Goal: Check status: Check status

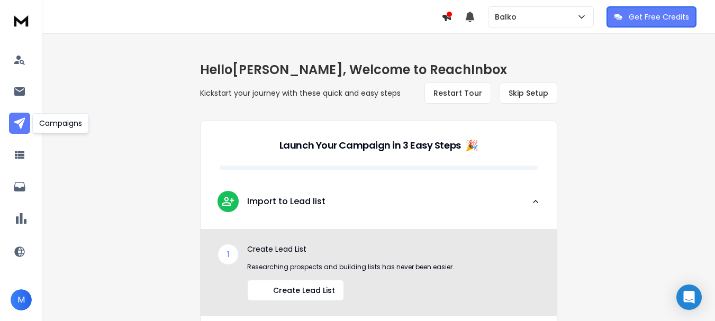
click at [23, 121] on icon at bounding box center [19, 123] width 11 height 11
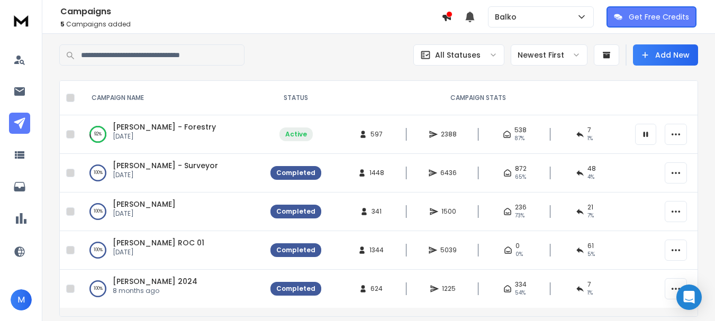
scroll to position [6, 0]
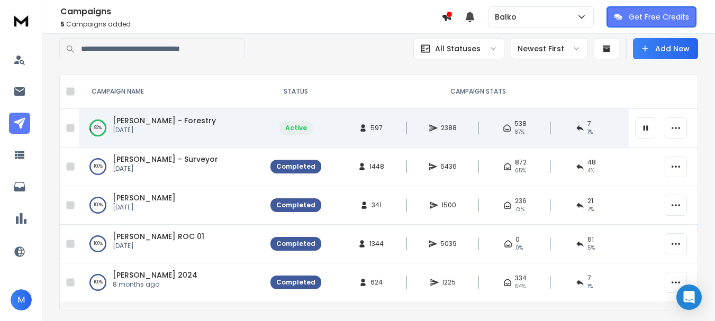
click at [148, 121] on span "[PERSON_NAME] - Forestry" at bounding box center [164, 120] width 103 height 11
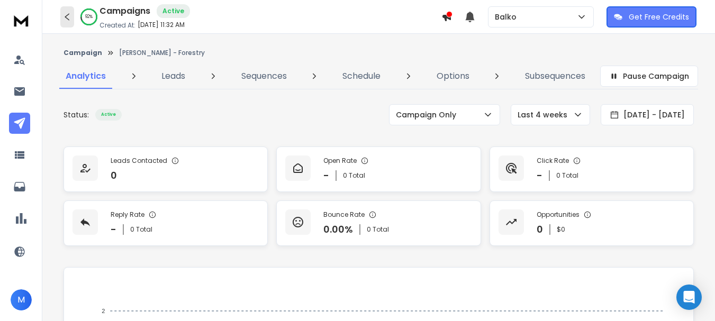
click at [65, 21] on icon at bounding box center [67, 17] width 10 height 10
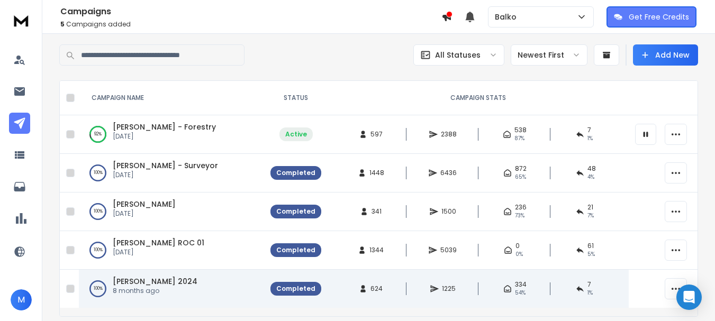
click at [142, 280] on span "[PERSON_NAME] 2024" at bounding box center [155, 281] width 85 height 11
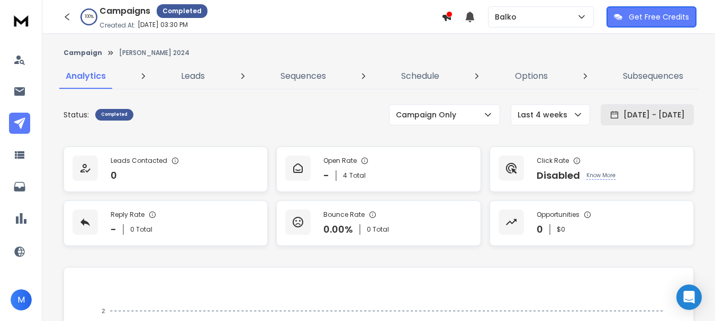
click at [601, 114] on button "[DATE] - [DATE]" at bounding box center [647, 114] width 93 height 21
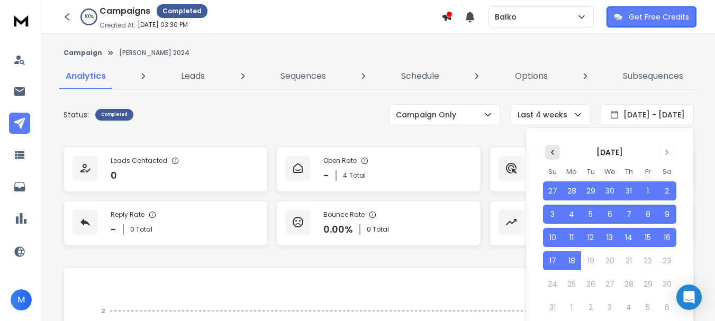
click at [550, 153] on icon "Go to previous month" at bounding box center [553, 152] width 8 height 8
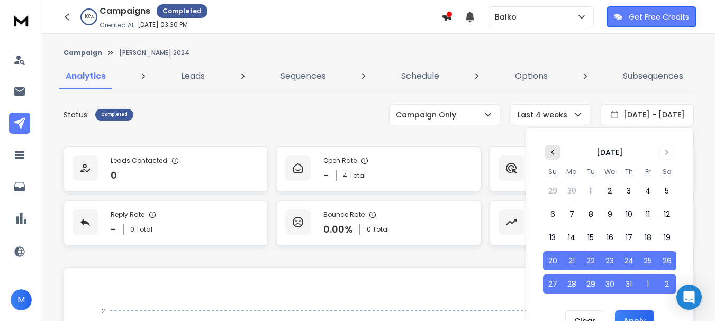
click at [550, 153] on icon "Go to previous month" at bounding box center [553, 152] width 8 height 8
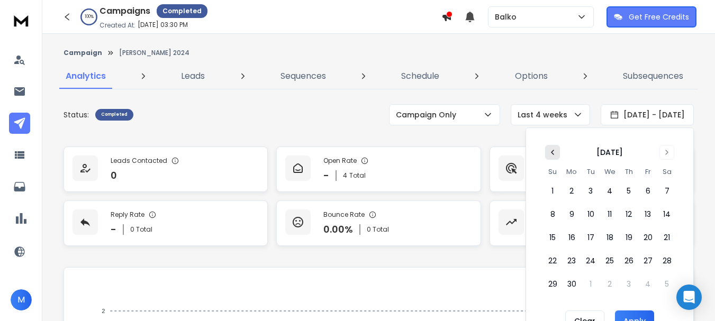
click at [550, 153] on icon "Go to previous month" at bounding box center [553, 152] width 8 height 8
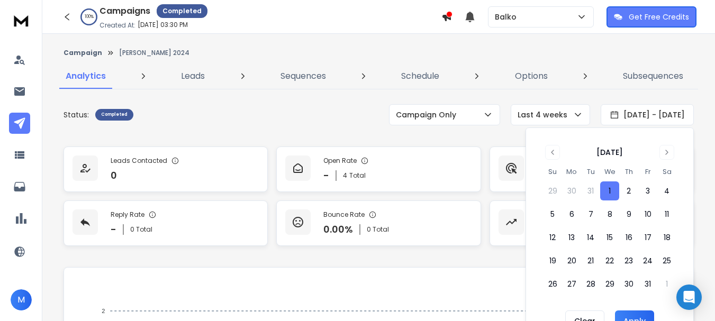
click at [611, 188] on button "1" at bounding box center [610, 191] width 19 height 19
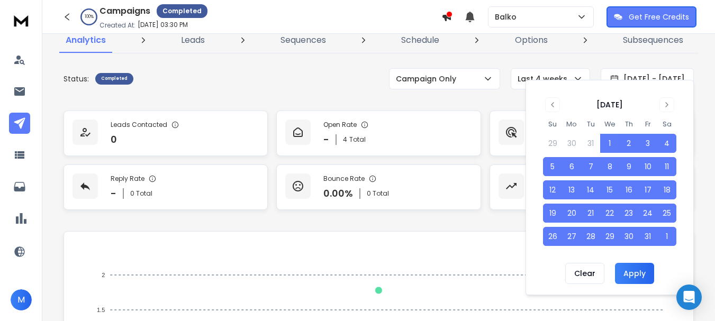
scroll to position [53, 0]
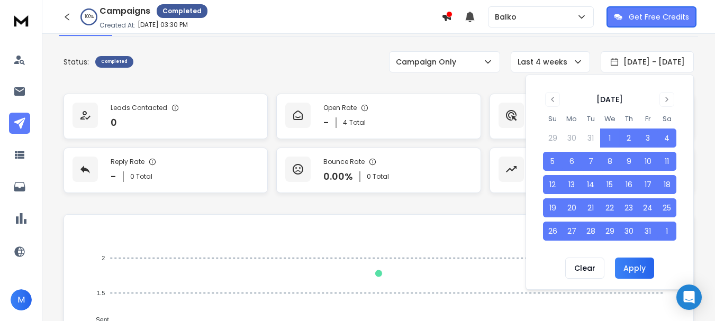
click at [624, 266] on button "Apply" at bounding box center [634, 268] width 39 height 21
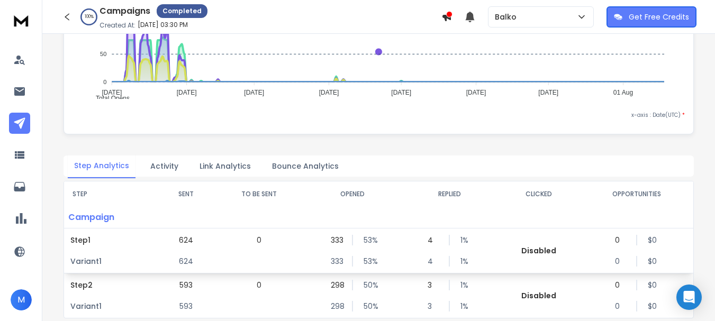
scroll to position [386, 0]
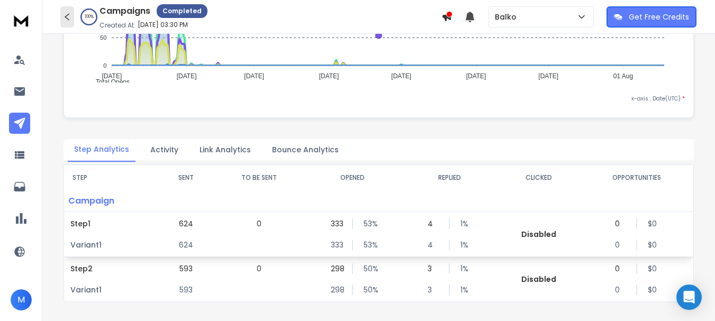
click at [63, 16] on icon at bounding box center [67, 17] width 10 height 10
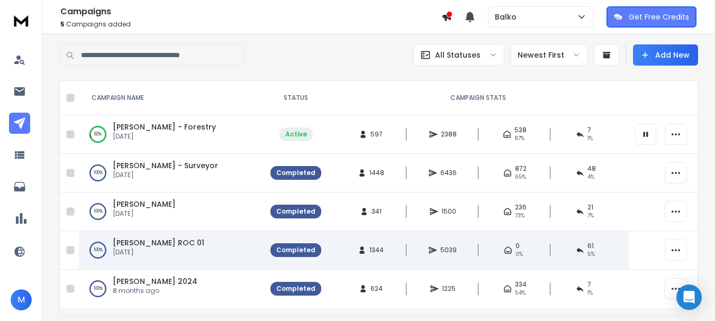
click at [133, 245] on span "[PERSON_NAME] ROC 01" at bounding box center [159, 243] width 92 height 11
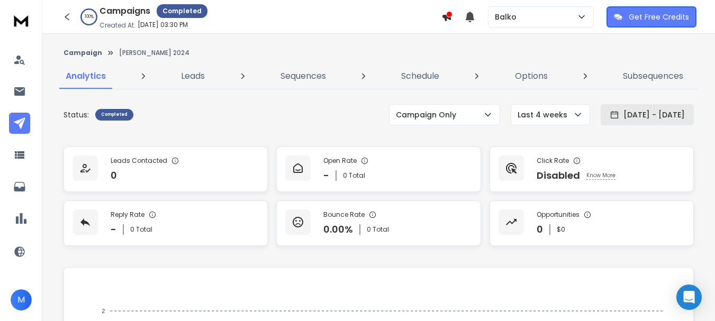
click at [601, 119] on button "[DATE] - [DATE]" at bounding box center [647, 114] width 93 height 21
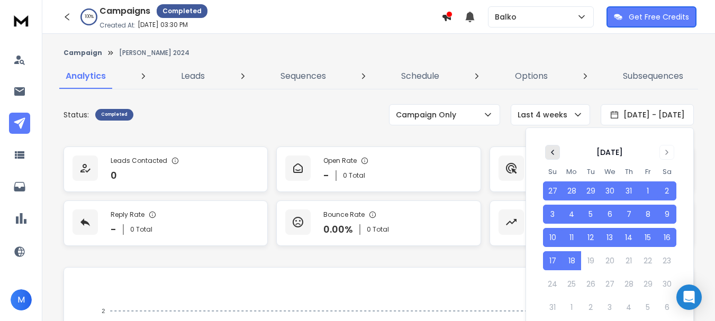
click at [550, 155] on icon "Go to previous month" at bounding box center [553, 152] width 8 height 8
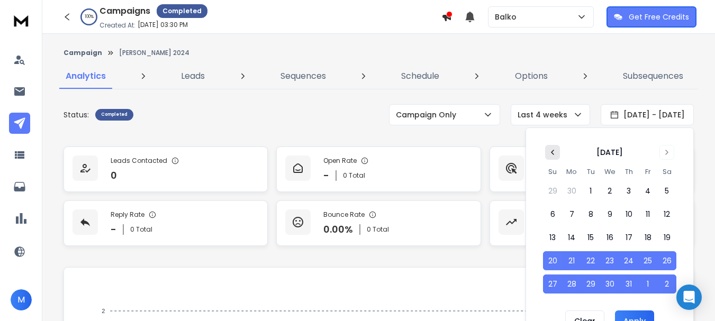
click at [550, 150] on icon "Go to previous month" at bounding box center [553, 152] width 8 height 8
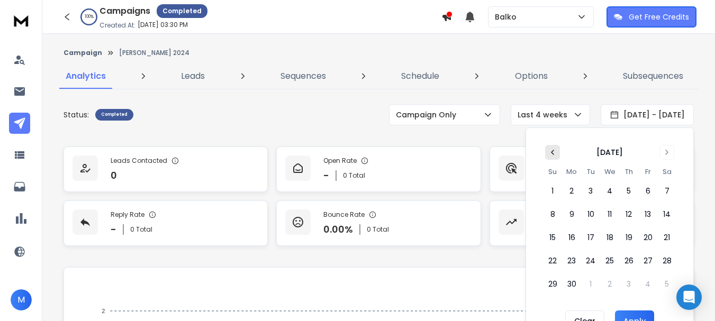
click at [550, 150] on icon "Go to previous month" at bounding box center [553, 152] width 8 height 8
click at [549, 150] on icon "Go to previous month" at bounding box center [553, 152] width 8 height 8
click at [548, 151] on button "Go to previous month" at bounding box center [552, 152] width 15 height 15
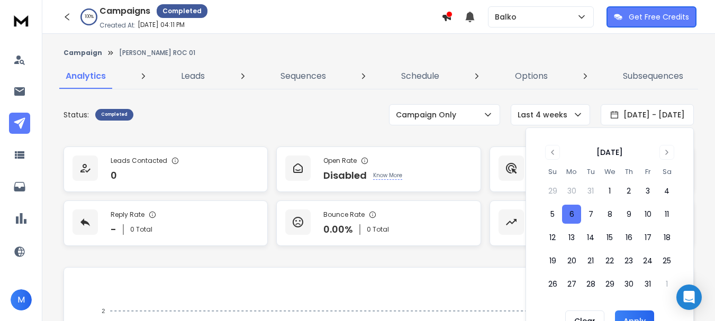
click at [567, 212] on button "6" at bounding box center [571, 214] width 19 height 19
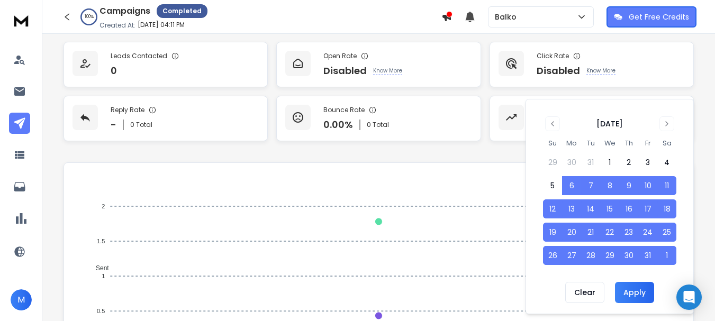
scroll to position [106, 0]
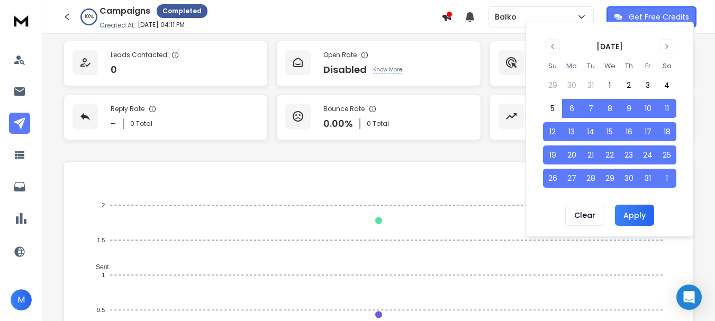
click at [630, 211] on button "Apply" at bounding box center [634, 215] width 39 height 21
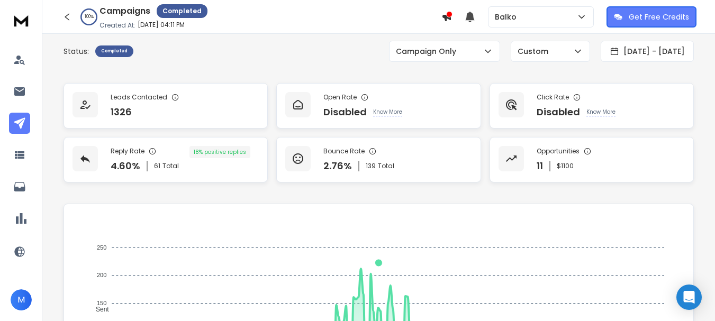
scroll to position [53, 0]
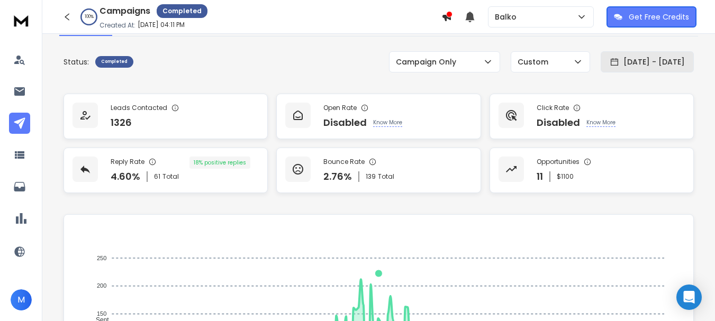
click at [601, 63] on button "[DATE] - [DATE]" at bounding box center [647, 61] width 93 height 21
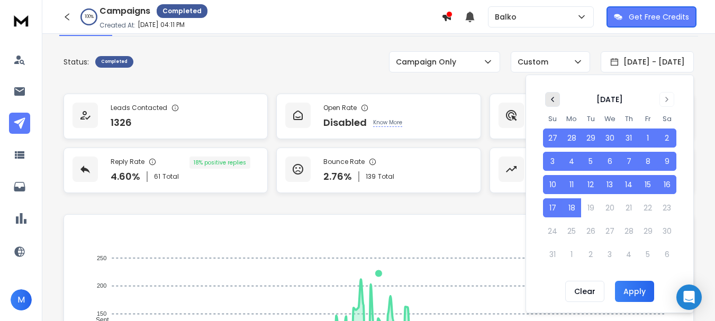
click at [550, 96] on icon "Go to previous month" at bounding box center [553, 99] width 8 height 8
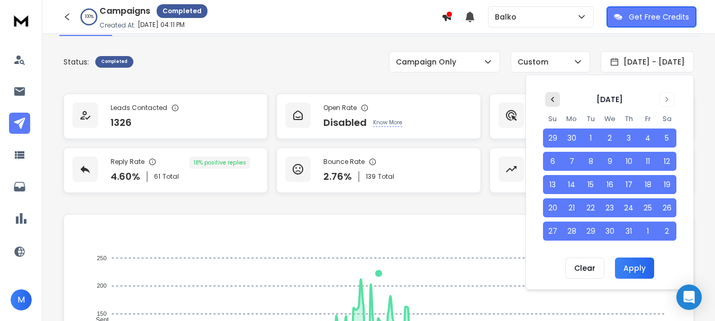
click at [550, 96] on icon "Go to previous month" at bounding box center [553, 99] width 8 height 8
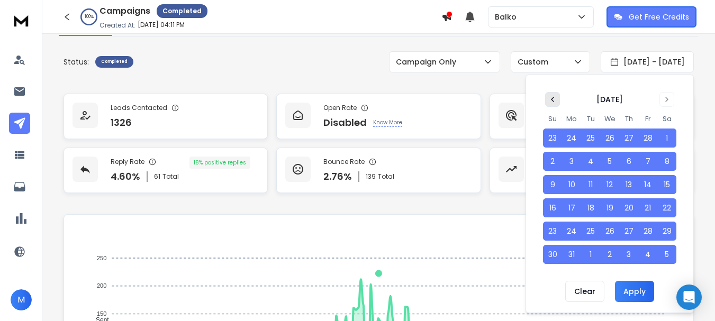
click at [550, 96] on icon "Go to previous month" at bounding box center [553, 99] width 8 height 8
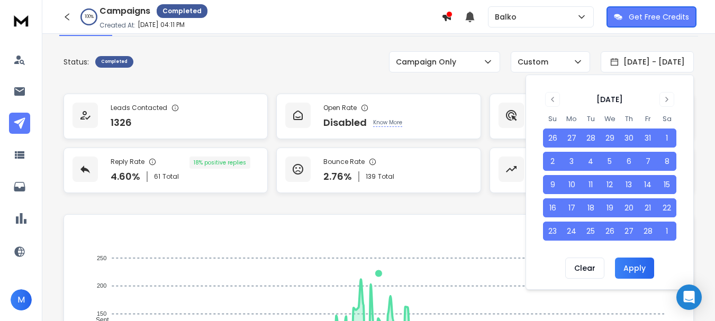
click at [569, 209] on button "17" at bounding box center [571, 208] width 19 height 19
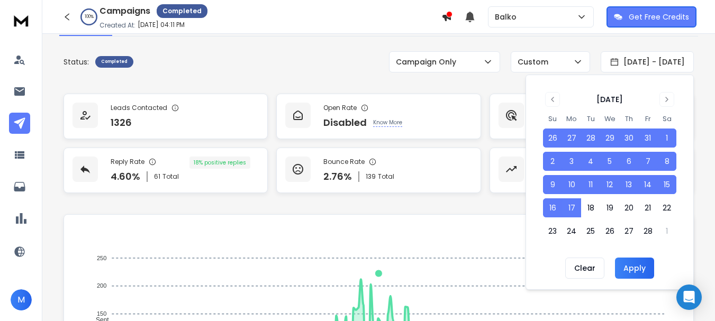
click at [569, 209] on button "17" at bounding box center [571, 208] width 19 height 19
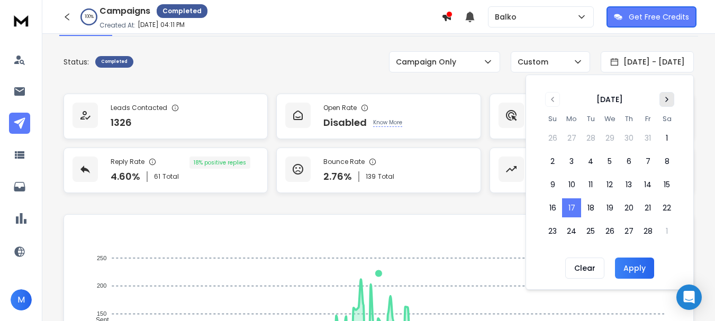
click at [667, 99] on icon "Go to next month" at bounding box center [667, 99] width 8 height 8
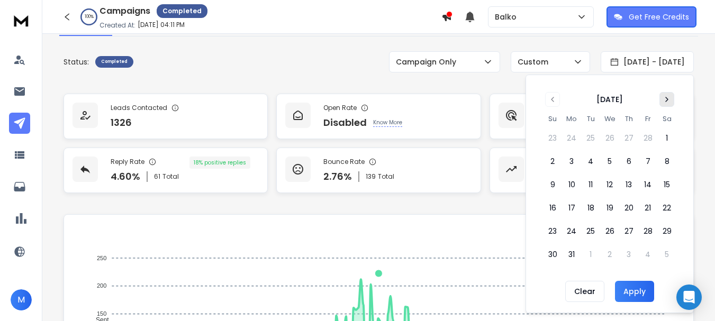
click at [667, 99] on icon "Go to next month" at bounding box center [667, 99] width 8 height 8
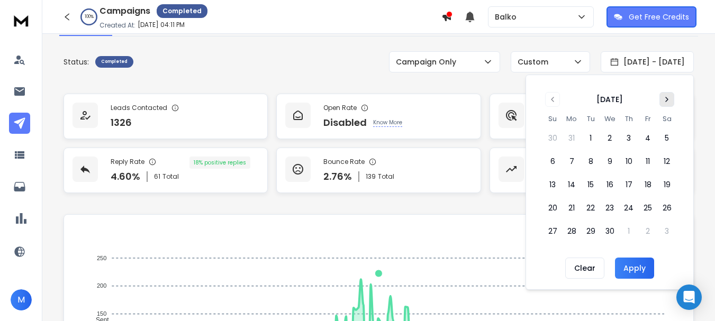
click at [667, 99] on icon "Go to next month" at bounding box center [667, 99] width 8 height 8
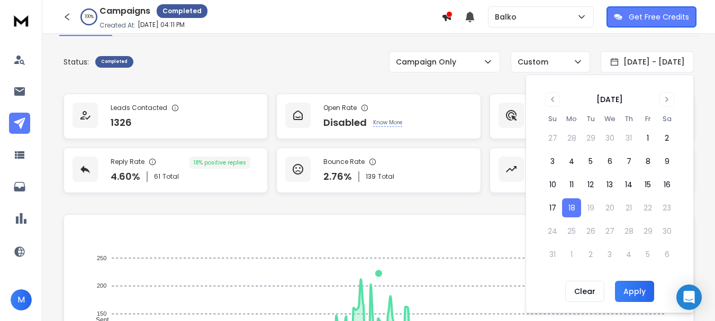
click at [571, 201] on button "18" at bounding box center [571, 208] width 19 height 19
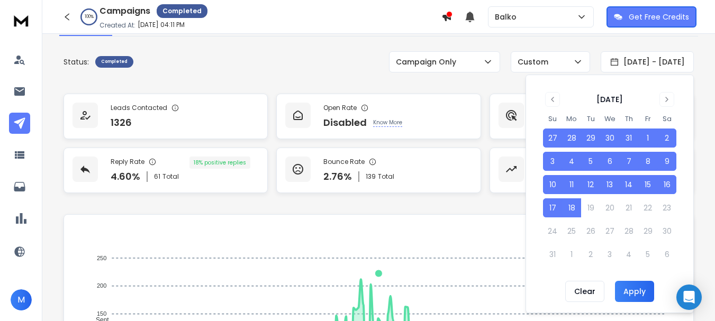
click at [633, 290] on button "Apply" at bounding box center [634, 291] width 39 height 21
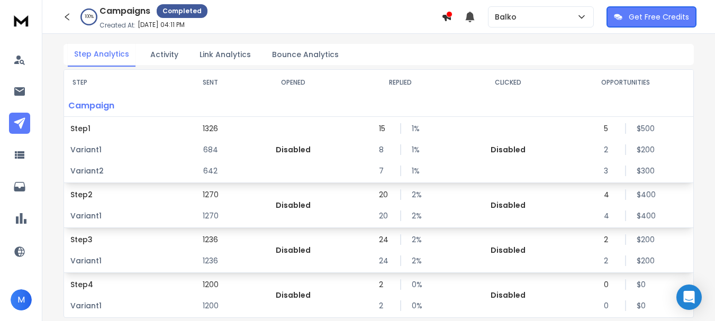
scroll to position [482, 0]
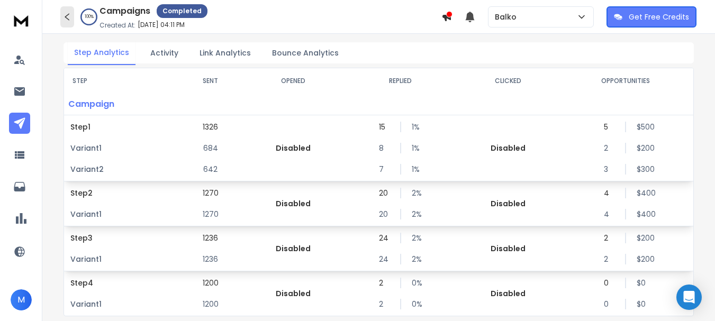
click at [66, 17] on icon at bounding box center [67, 16] width 4 height 7
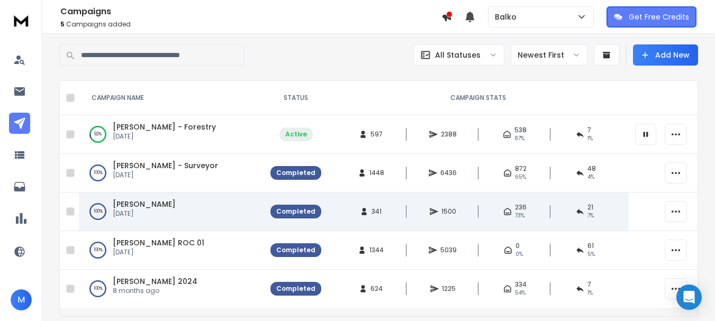
click at [150, 210] on p "[DATE]" at bounding box center [144, 214] width 63 height 8
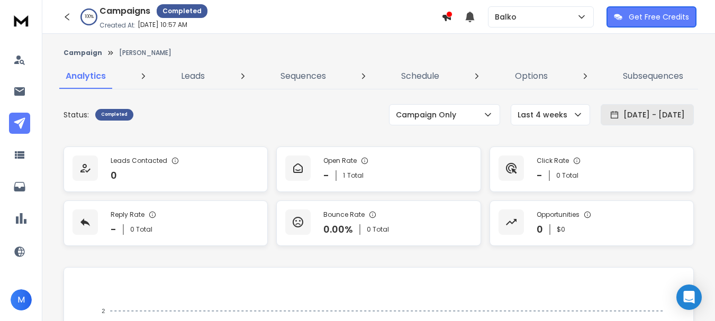
click at [601, 110] on button "[DATE] - [DATE]" at bounding box center [647, 114] width 93 height 21
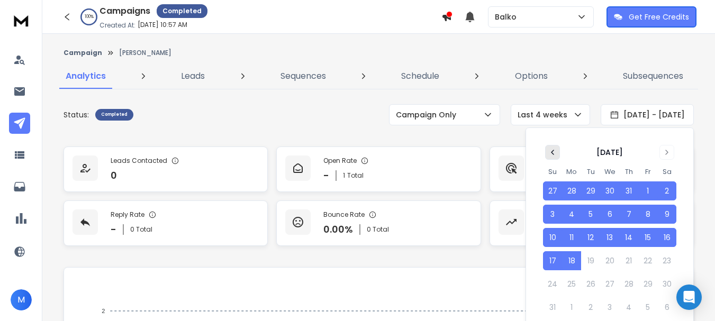
click at [554, 154] on icon "Go to previous month" at bounding box center [553, 152] width 8 height 8
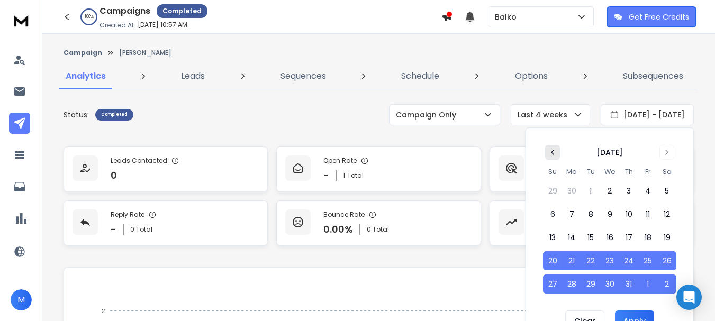
click at [553, 154] on icon "Go to previous month" at bounding box center [553, 152] width 2 height 4
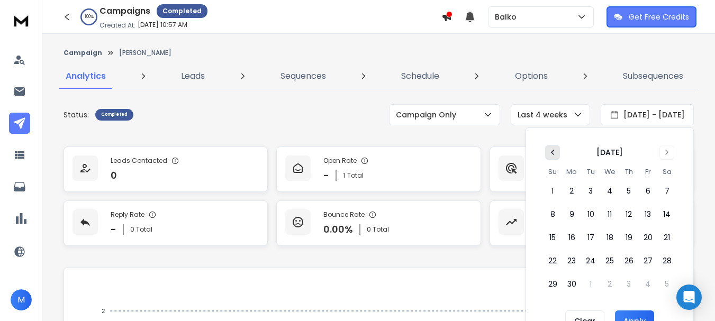
click at [552, 154] on icon "Go to previous month" at bounding box center [553, 152] width 8 height 8
click at [551, 154] on icon "Go to previous month" at bounding box center [553, 152] width 8 height 8
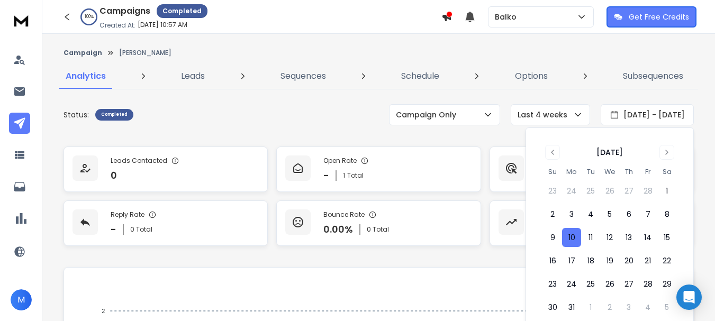
click at [576, 234] on button "10" at bounding box center [571, 237] width 19 height 19
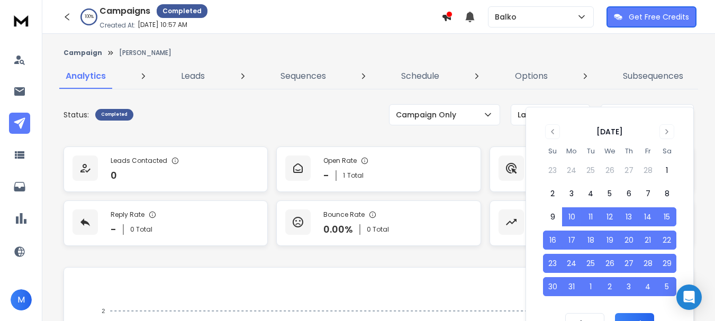
scroll to position [53, 0]
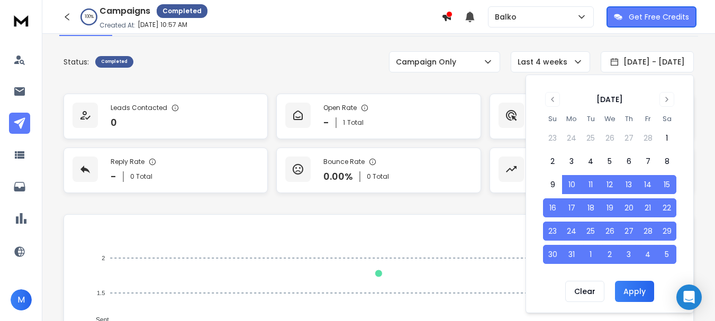
click at [638, 294] on button "Apply" at bounding box center [634, 291] width 39 height 21
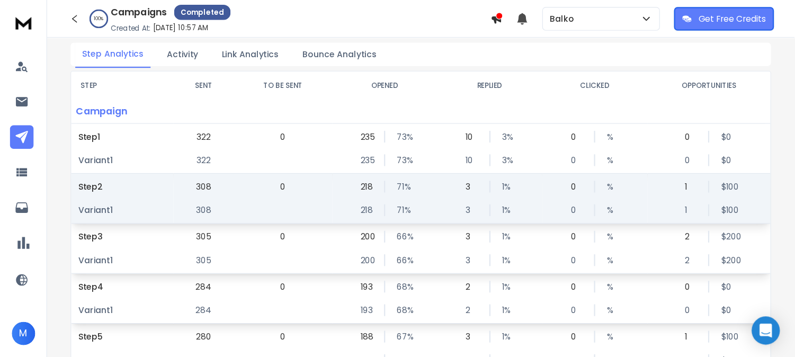
scroll to position [485, 0]
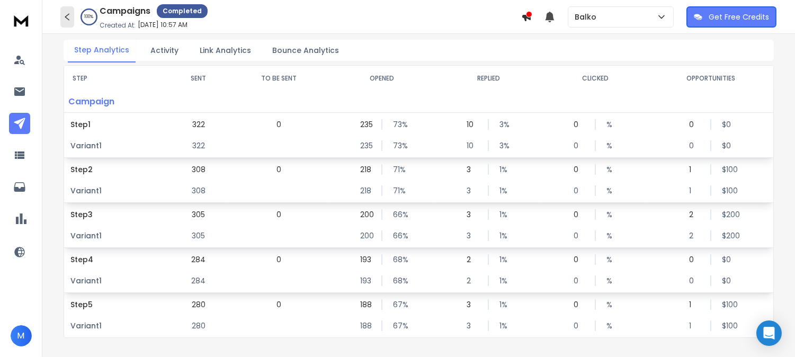
click at [65, 17] on icon at bounding box center [67, 17] width 10 height 10
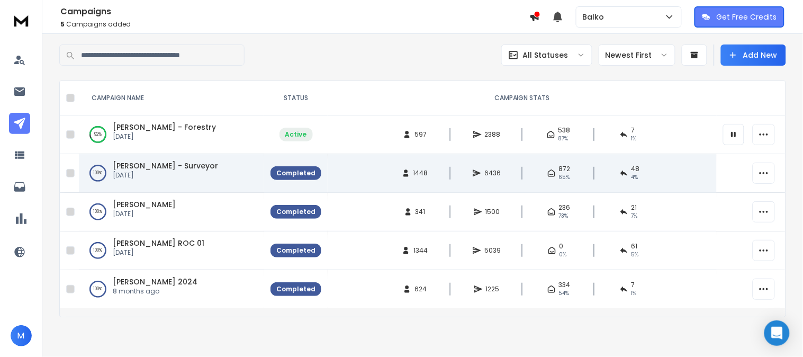
click at [124, 167] on span "[PERSON_NAME] - Surveyor" at bounding box center [165, 165] width 105 height 11
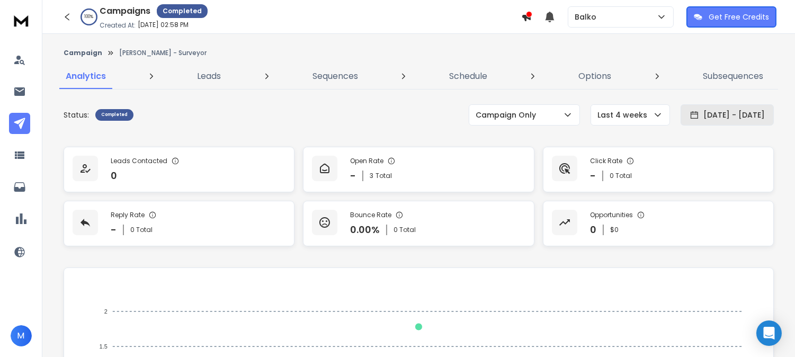
click at [680, 112] on button "[DATE] - [DATE]" at bounding box center [726, 114] width 93 height 21
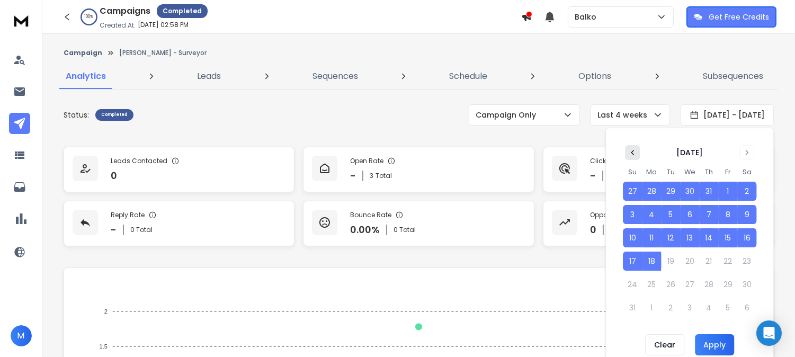
click at [633, 151] on icon "Go to previous month" at bounding box center [632, 152] width 8 height 8
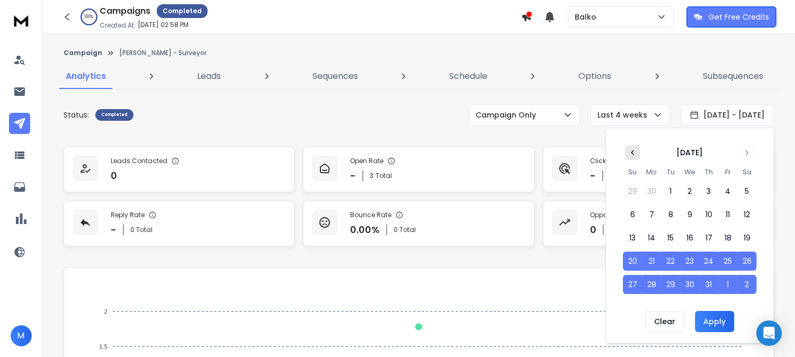
click at [633, 151] on icon "Go to previous month" at bounding box center [632, 152] width 8 height 8
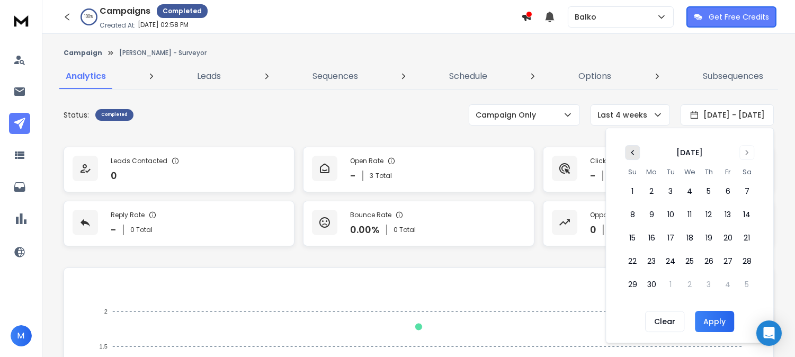
click at [633, 151] on icon "Go to previous month" at bounding box center [632, 152] width 8 height 8
click at [668, 186] on button "1" at bounding box center [670, 191] width 19 height 19
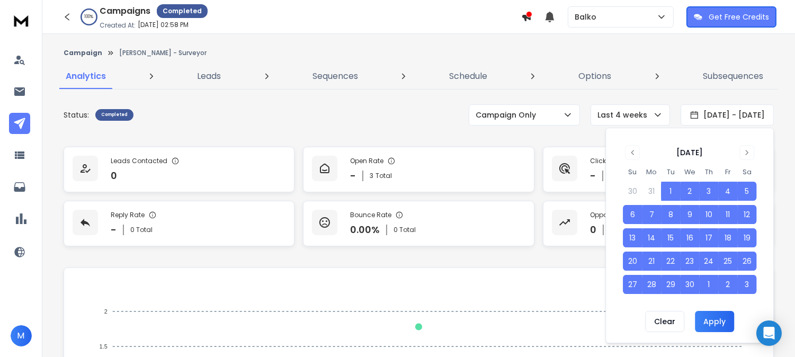
click at [716, 319] on button "Apply" at bounding box center [714, 321] width 39 height 21
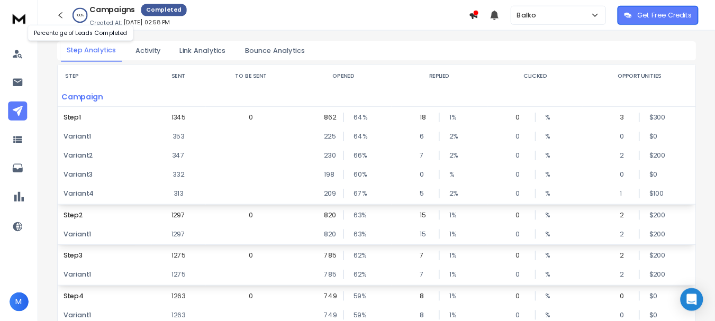
scroll to position [480, 0]
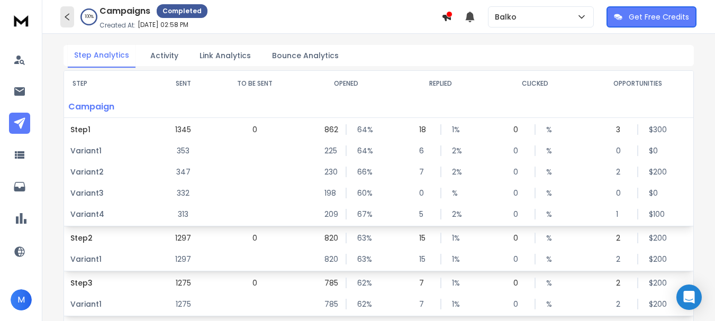
click at [69, 20] on icon at bounding box center [67, 17] width 10 height 10
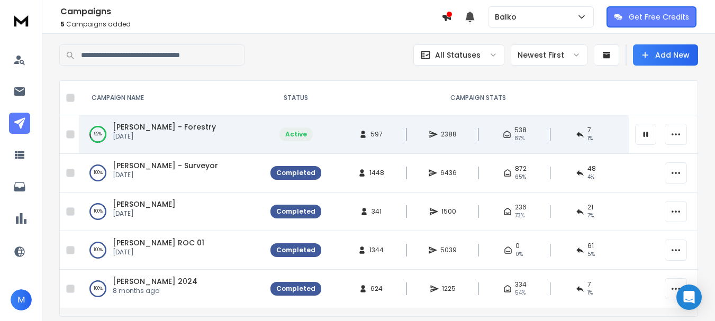
click at [138, 128] on span "[PERSON_NAME] - Forestry" at bounding box center [164, 127] width 103 height 11
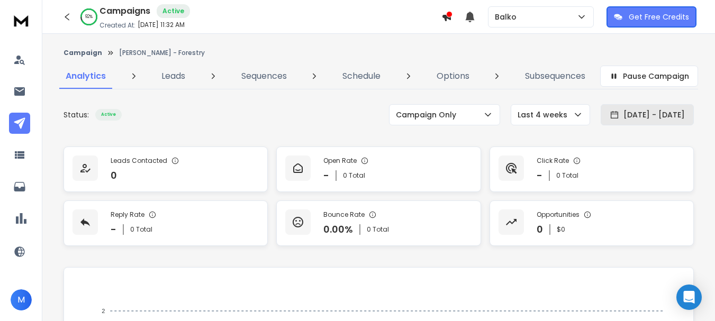
click at [601, 115] on button "[DATE] - [DATE]" at bounding box center [647, 114] width 93 height 21
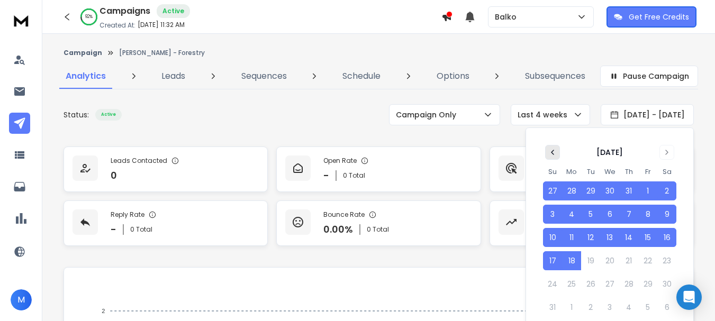
click at [550, 153] on icon "Go to previous month" at bounding box center [553, 152] width 8 height 8
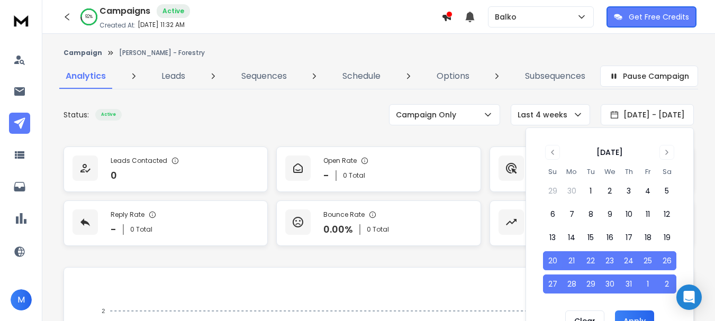
click at [543, 154] on div "[DATE] Su Mo Tu We Th Fr Sa 29 30 1 2 3 4 5 6 7 8 9 10 11 12 13 14 15 16 17 18 …" at bounding box center [610, 220] width 146 height 162
click at [551, 152] on icon "Go to previous month" at bounding box center [553, 152] width 8 height 8
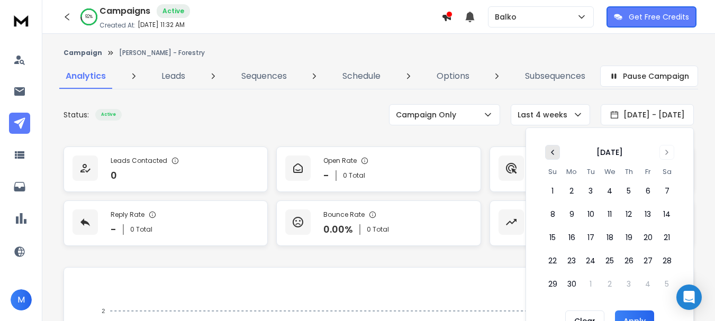
click at [551, 151] on icon "Go to previous month" at bounding box center [553, 152] width 8 height 8
click at [567, 280] on button "26" at bounding box center [571, 284] width 19 height 19
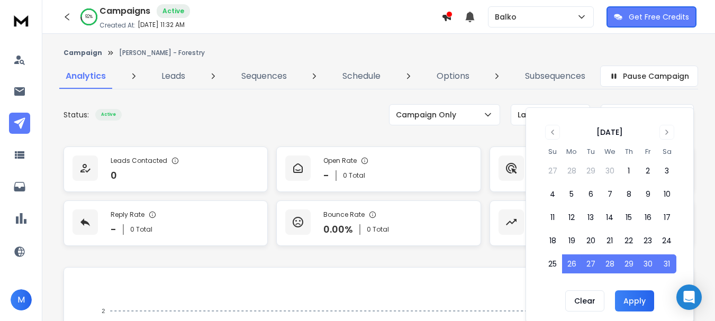
scroll to position [53, 0]
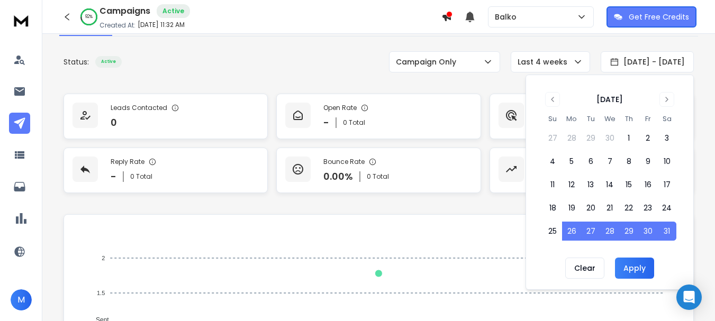
click at [633, 271] on button "Apply" at bounding box center [634, 268] width 39 height 21
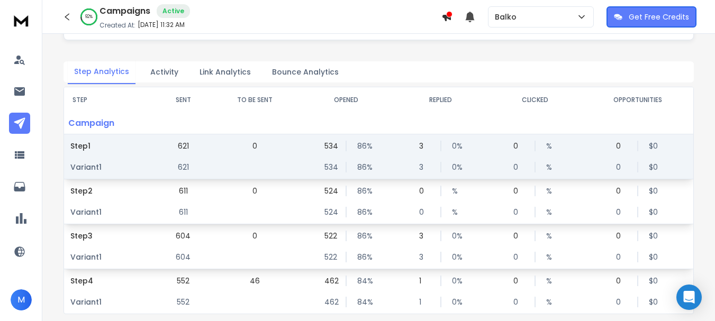
scroll to position [476, 0]
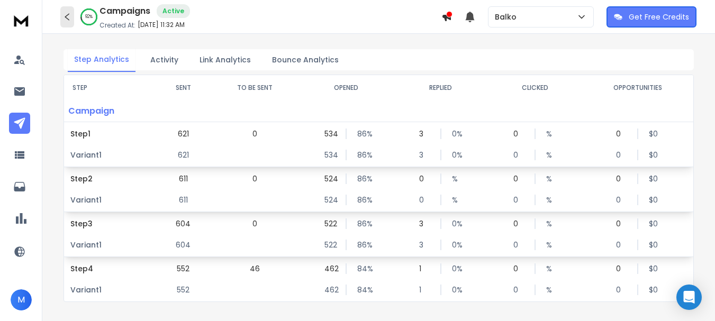
click at [68, 18] on icon at bounding box center [67, 17] width 10 height 10
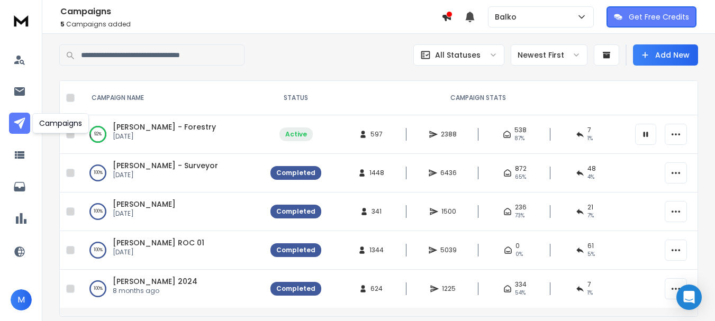
click at [16, 122] on icon at bounding box center [19, 123] width 11 height 11
click at [579, 18] on icon "button" at bounding box center [582, 17] width 11 height 11
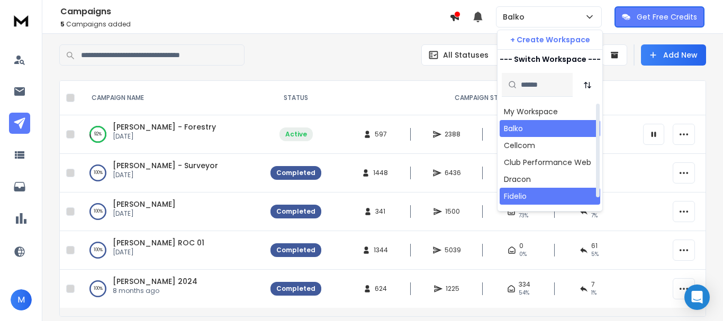
click at [528, 198] on div "Fidelio" at bounding box center [550, 196] width 101 height 17
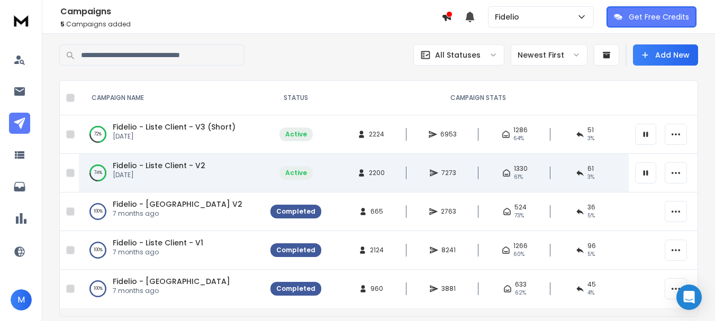
click at [175, 169] on span "Fidelio - Liste Client - V2" at bounding box center [159, 165] width 93 height 11
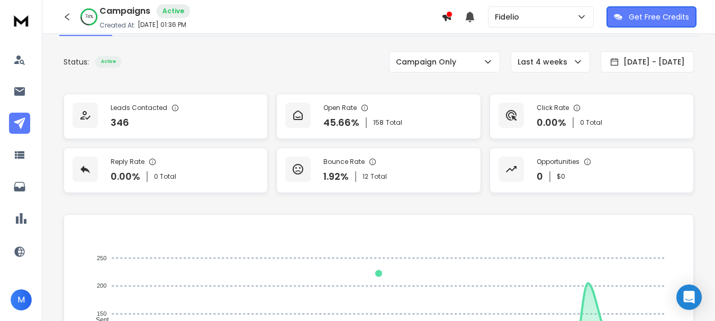
scroll to position [72, 0]
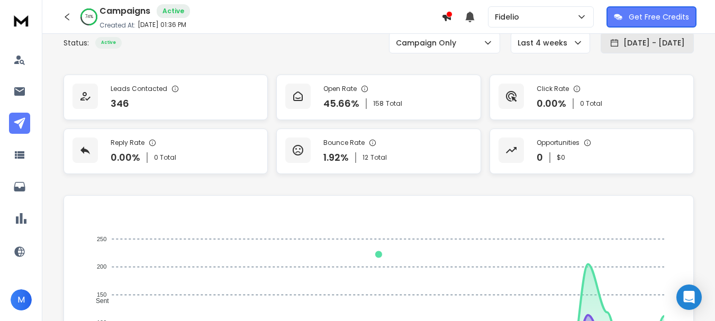
click at [606, 38] on button "[DATE] - [DATE]" at bounding box center [647, 42] width 93 height 21
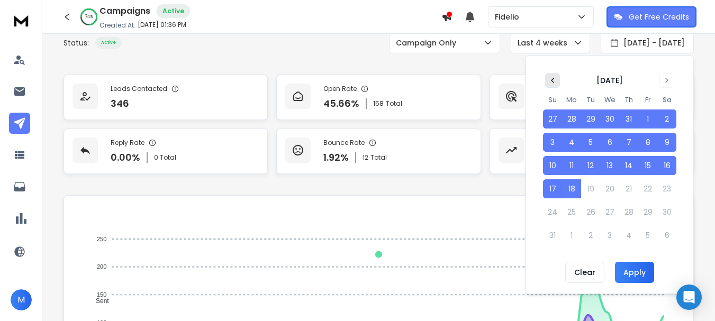
click at [548, 78] on button "Go to previous month" at bounding box center [552, 80] width 15 height 15
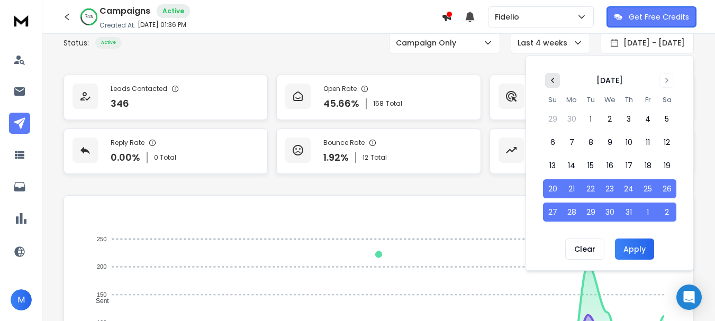
click at [548, 78] on button "Go to previous month" at bounding box center [552, 80] width 15 height 15
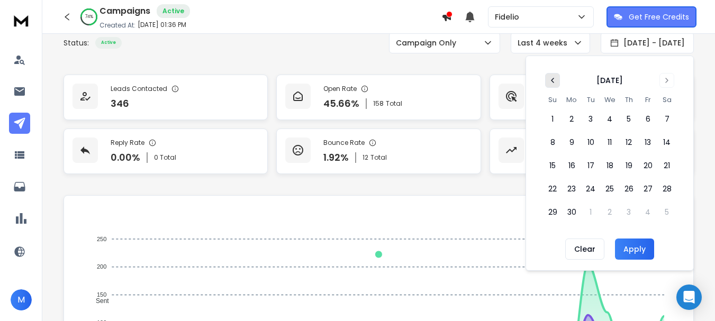
click at [548, 78] on button "Go to previous month" at bounding box center [552, 80] width 15 height 15
click at [574, 138] on button "7" at bounding box center [571, 142] width 19 height 19
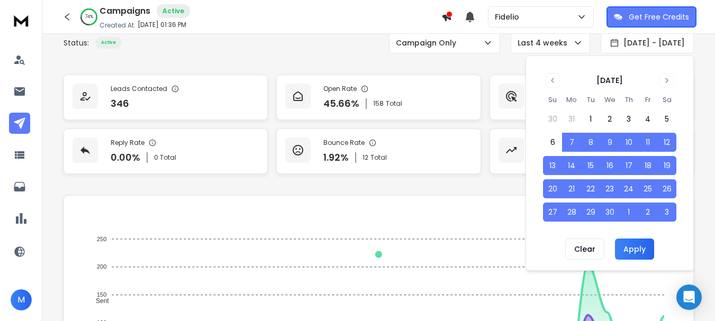
click at [641, 245] on button "Apply" at bounding box center [634, 249] width 39 height 21
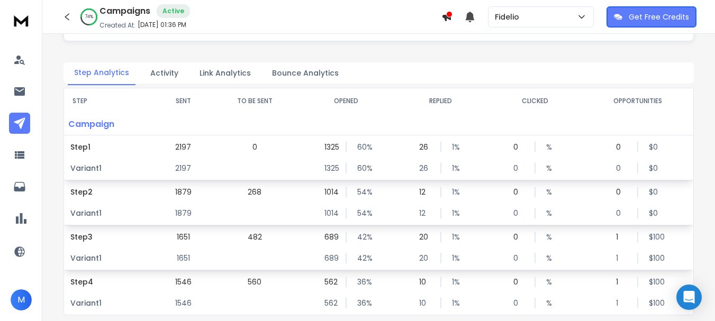
scroll to position [476, 0]
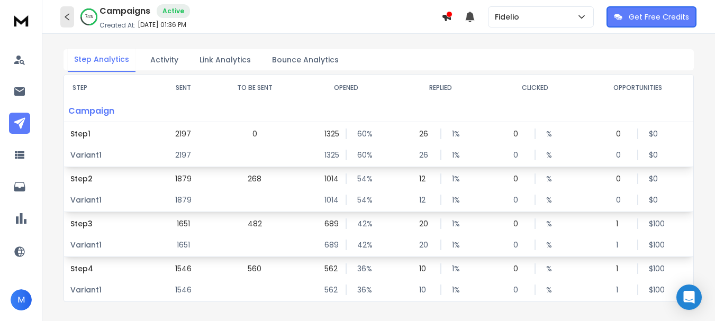
click at [66, 15] on icon at bounding box center [67, 17] width 10 height 10
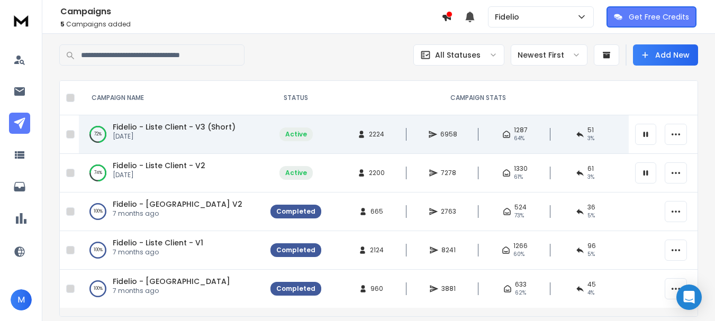
click at [149, 129] on span "Fidelio - Liste Client - V3 (Short)" at bounding box center [174, 127] width 123 height 11
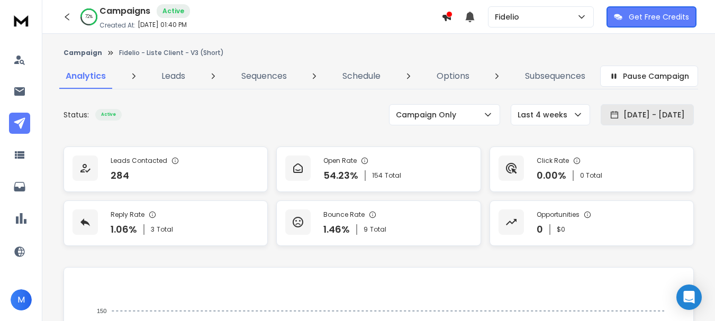
click at [608, 119] on button "[DATE] - [DATE]" at bounding box center [647, 114] width 93 height 21
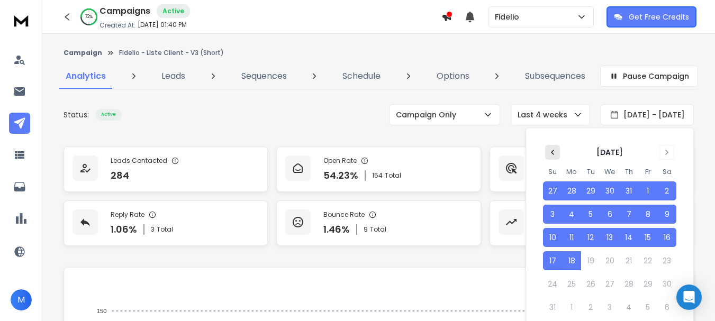
click at [552, 151] on icon "Go to previous month" at bounding box center [553, 152] width 8 height 8
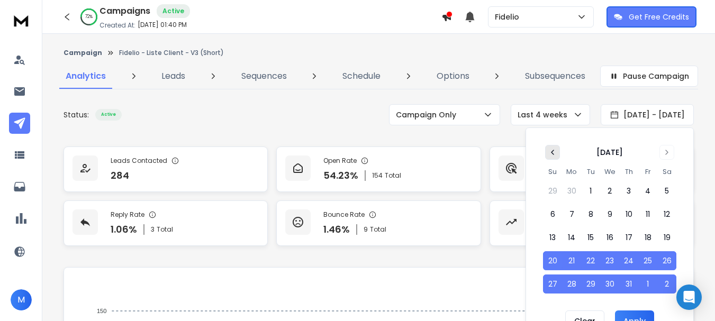
click at [552, 151] on icon "Go to previous month" at bounding box center [553, 152] width 8 height 8
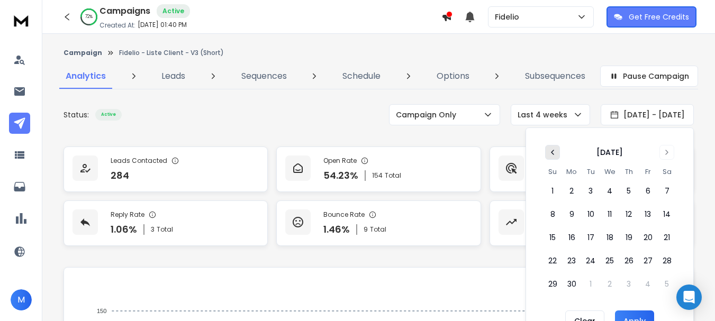
click at [552, 151] on icon "Go to previous month" at bounding box center [553, 152] width 8 height 8
click at [567, 210] on button "7" at bounding box center [571, 214] width 19 height 19
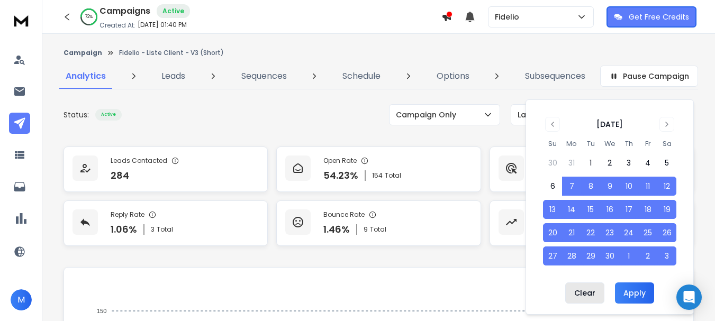
scroll to position [106, 0]
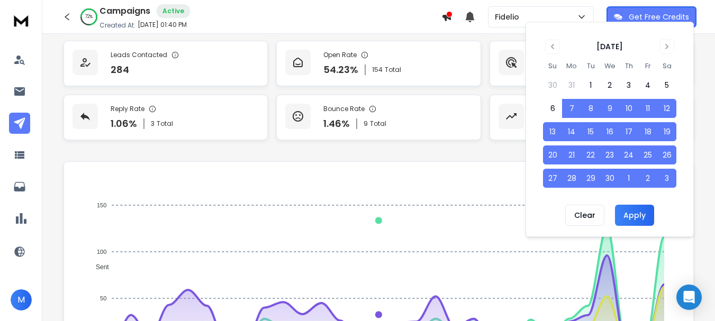
click at [633, 216] on button "Apply" at bounding box center [634, 215] width 39 height 21
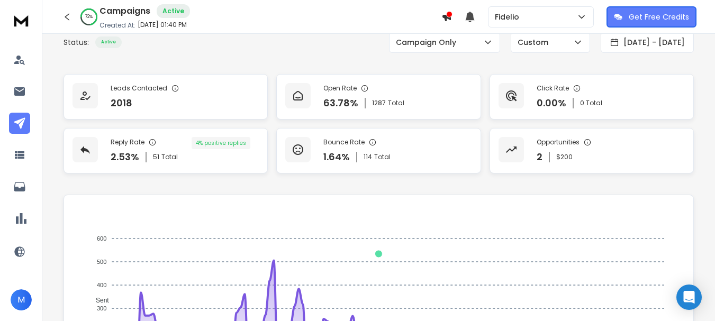
scroll to position [60, 0]
